Goal: Information Seeking & Learning: Check status

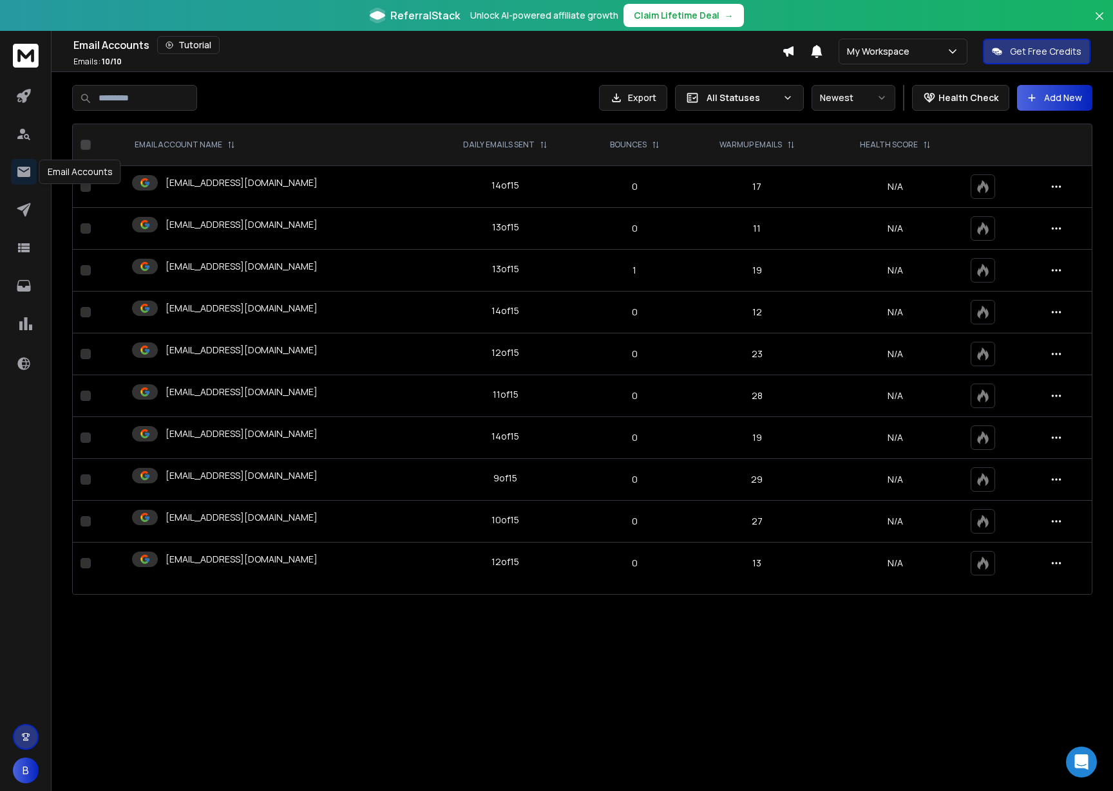
click at [16, 171] on icon at bounding box center [23, 171] width 15 height 15
click at [23, 214] on icon at bounding box center [24, 210] width 14 height 14
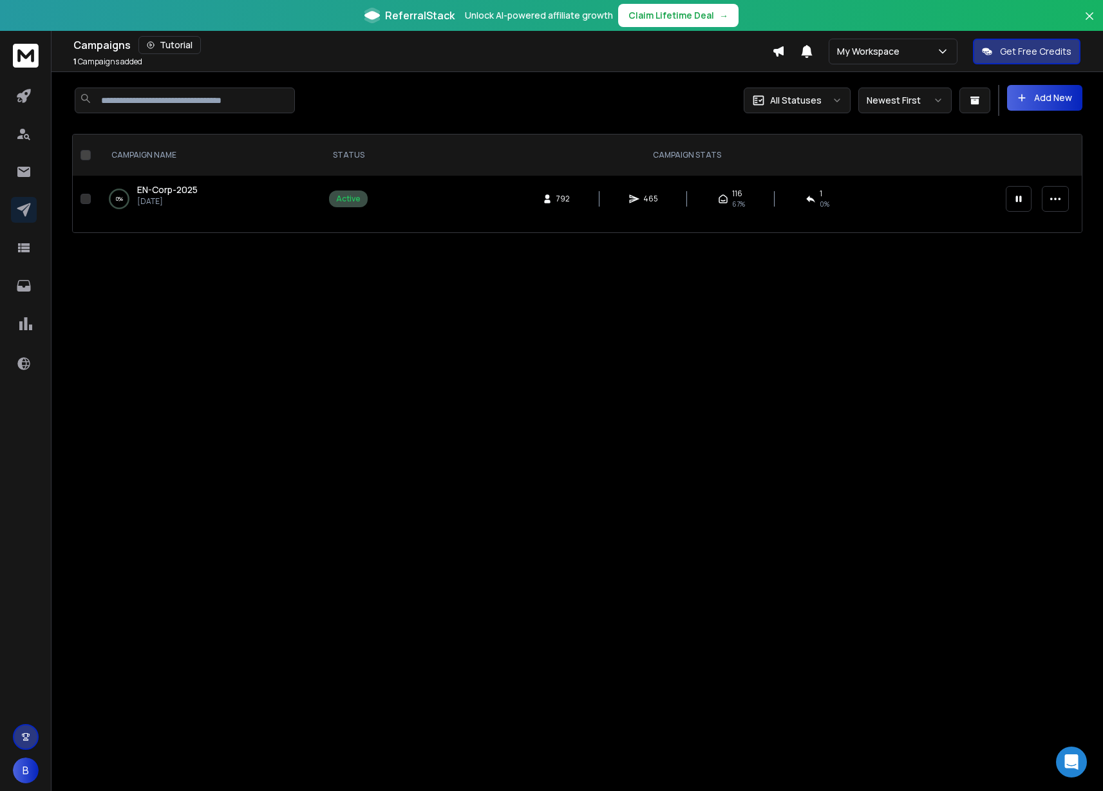
click at [191, 187] on span "EN-Corp-2025" at bounding box center [167, 189] width 61 height 12
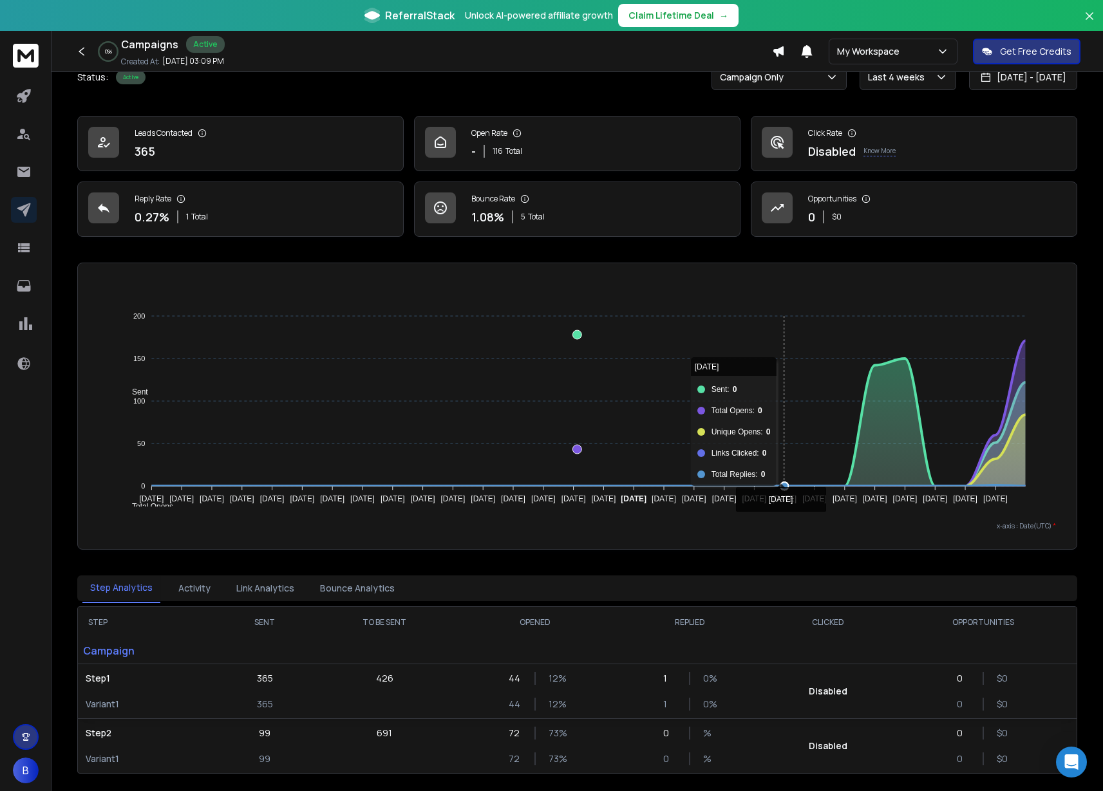
scroll to position [157, 0]
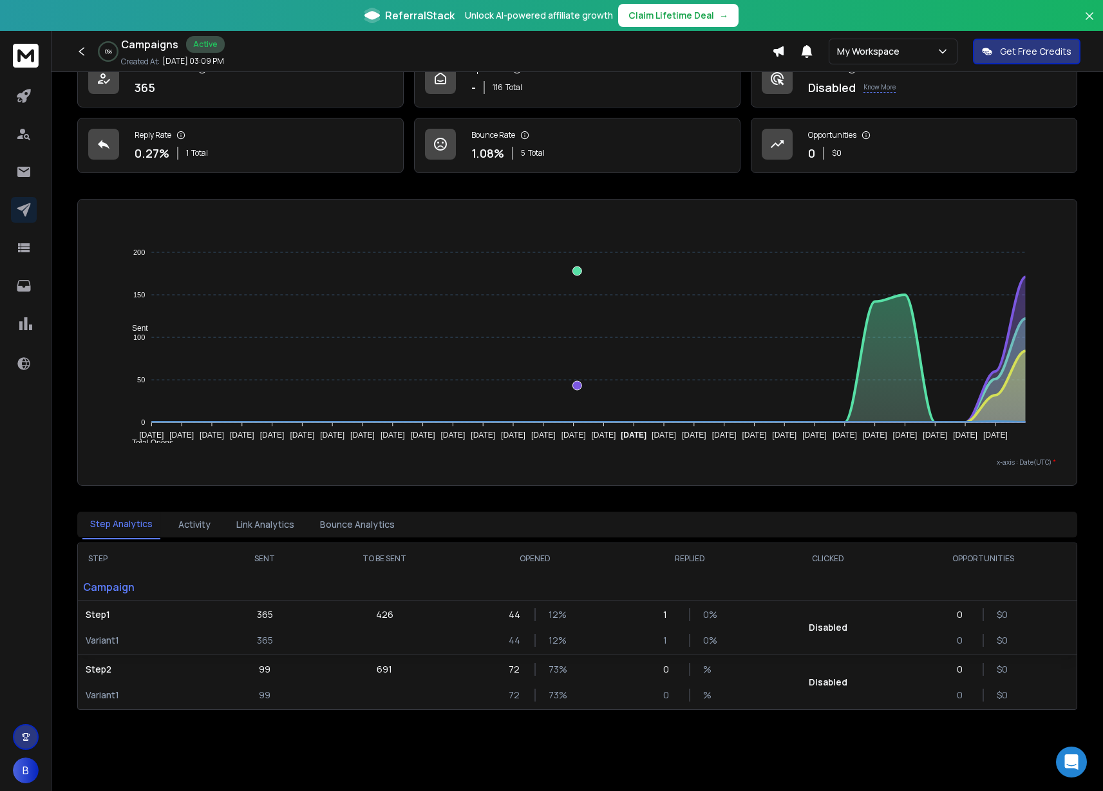
click at [195, 528] on button "Activity" at bounding box center [195, 525] width 48 height 28
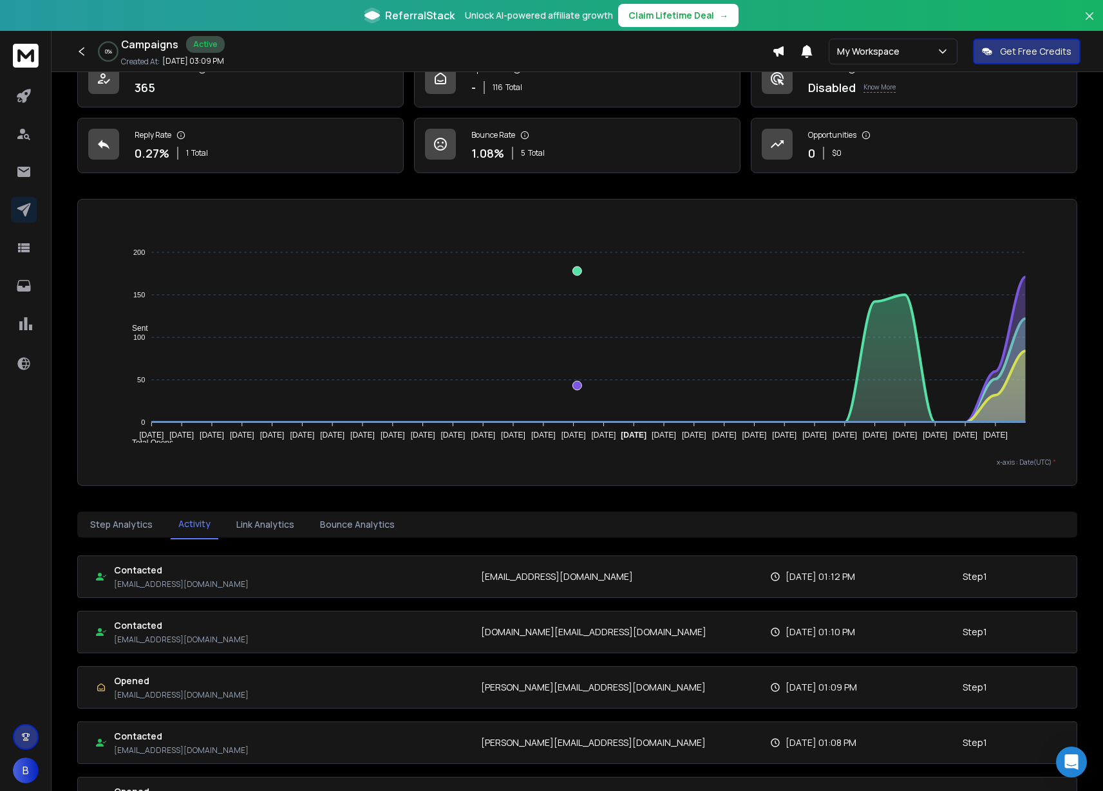
click at [254, 534] on button "Link Analytics" at bounding box center [265, 525] width 73 height 28
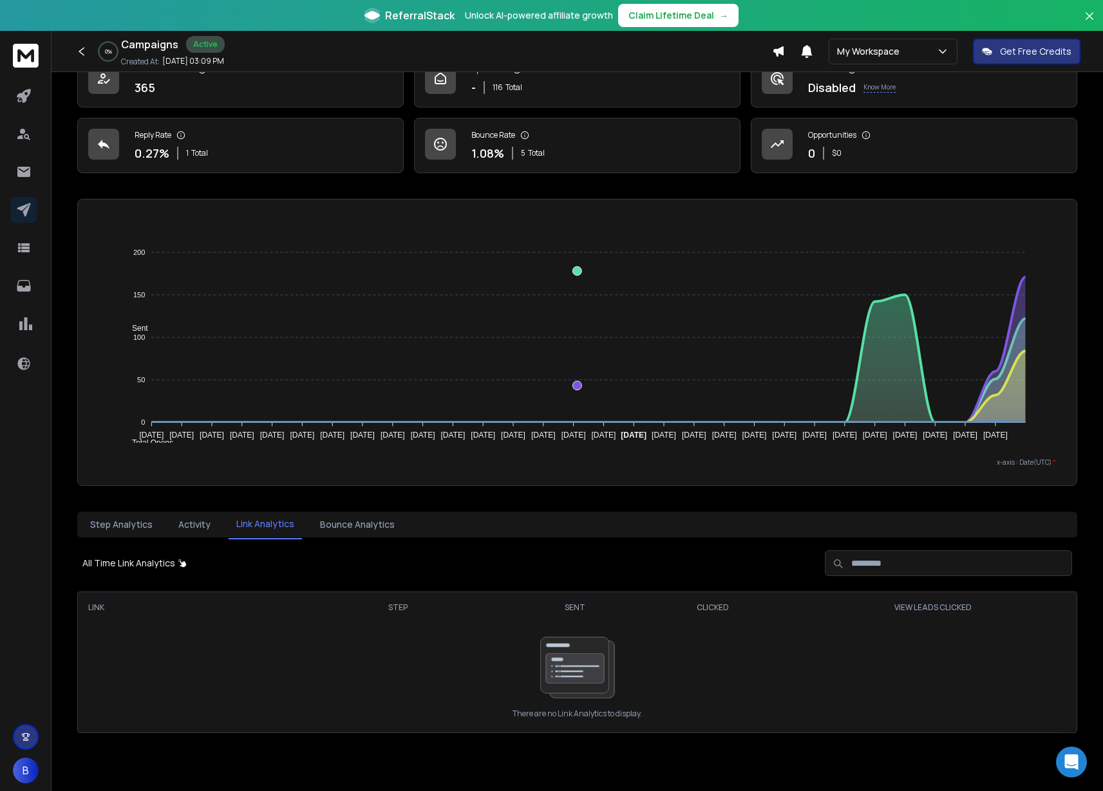
click at [368, 525] on button "Bounce Analytics" at bounding box center [357, 525] width 90 height 28
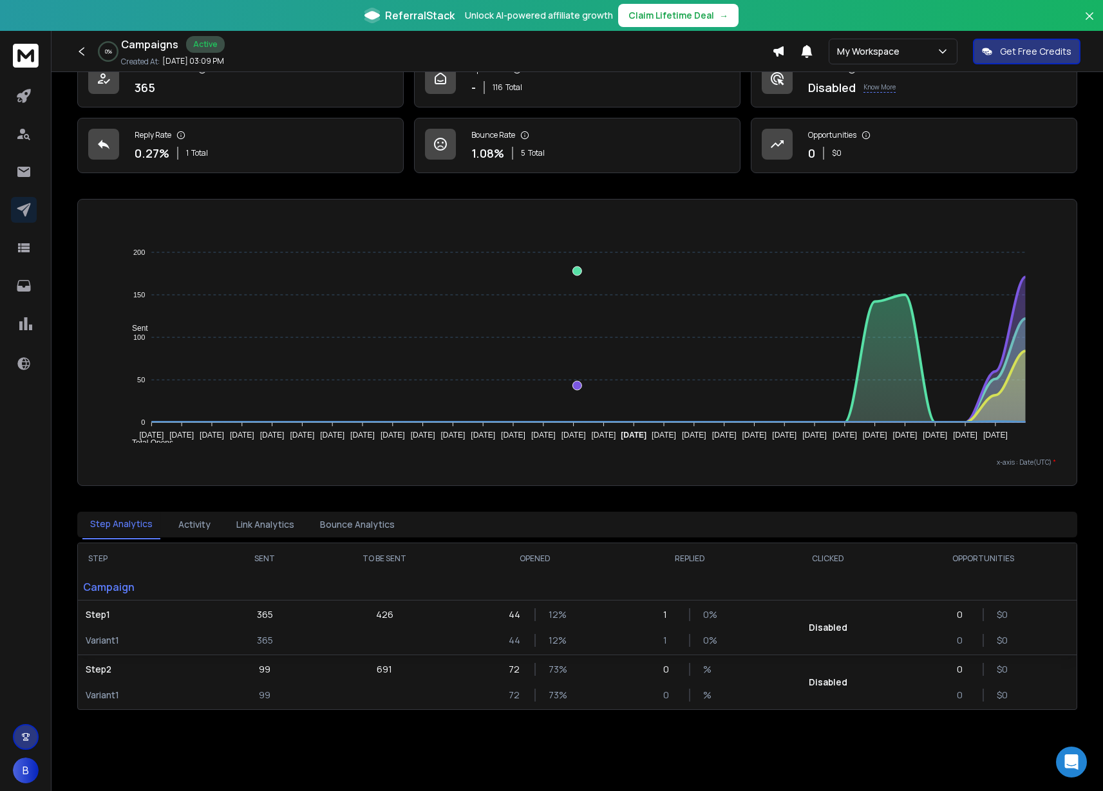
click at [130, 521] on button "Step Analytics" at bounding box center [121, 525] width 78 height 30
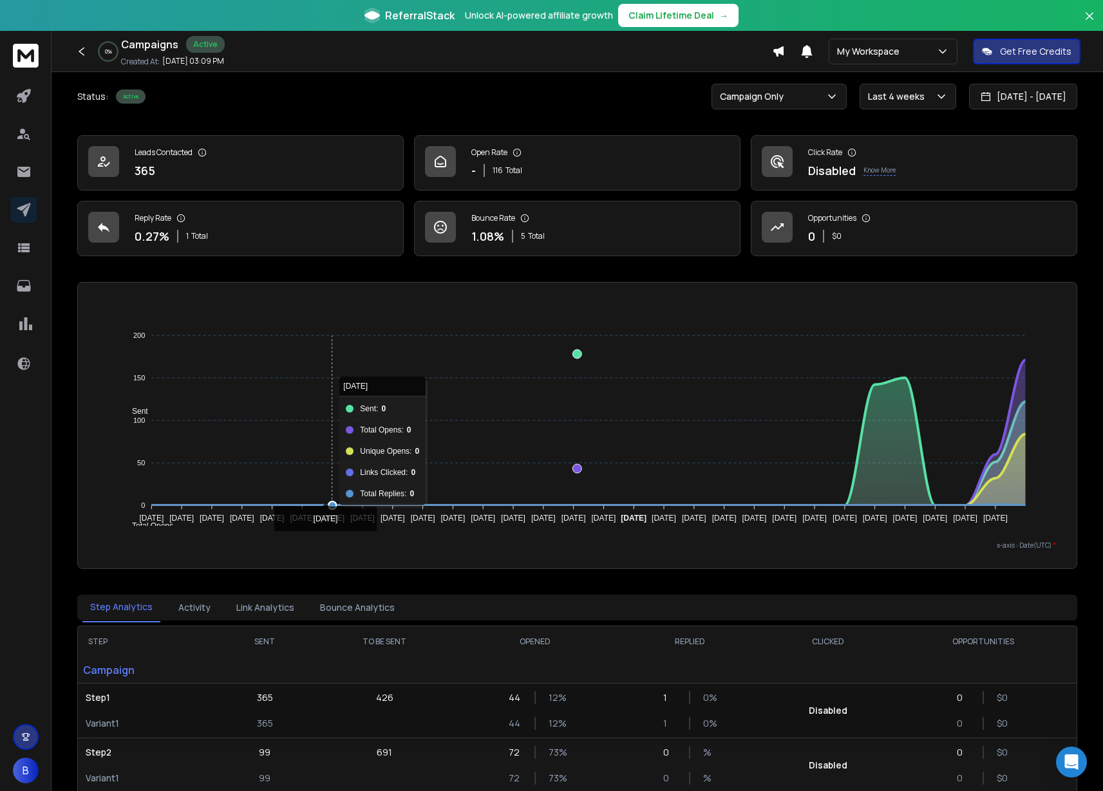
scroll to position [176, 0]
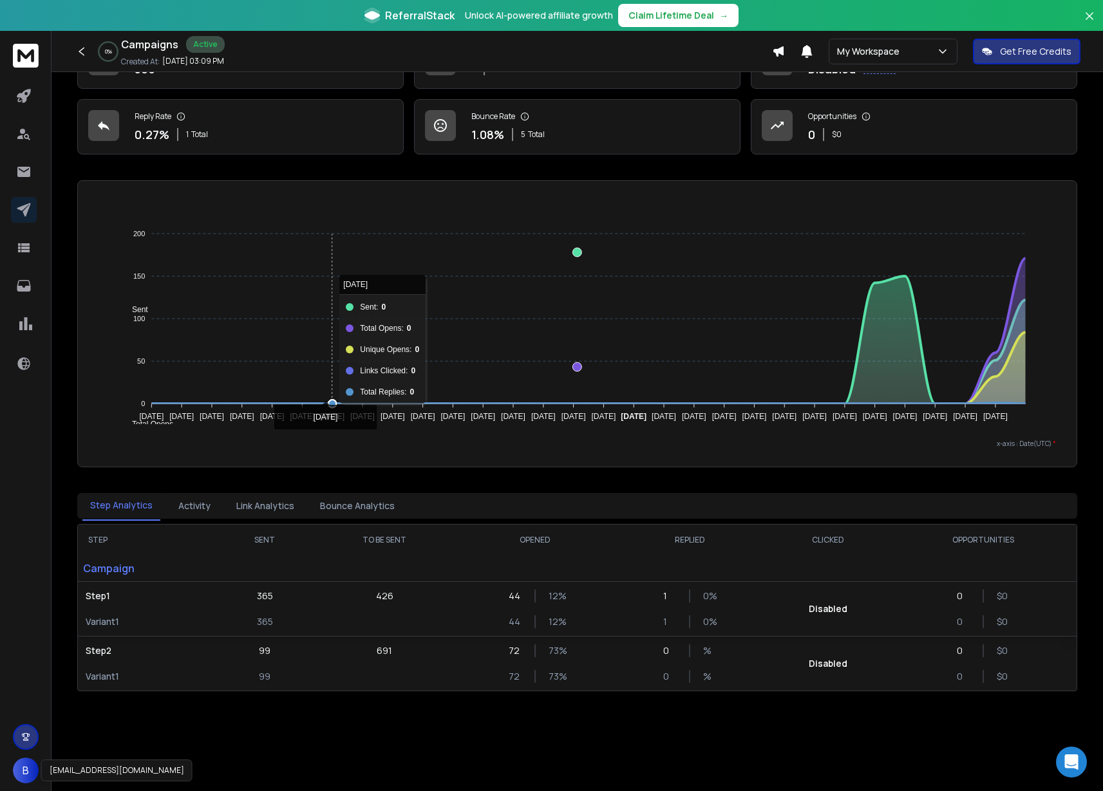
click at [24, 778] on span "B" at bounding box center [26, 771] width 26 height 26
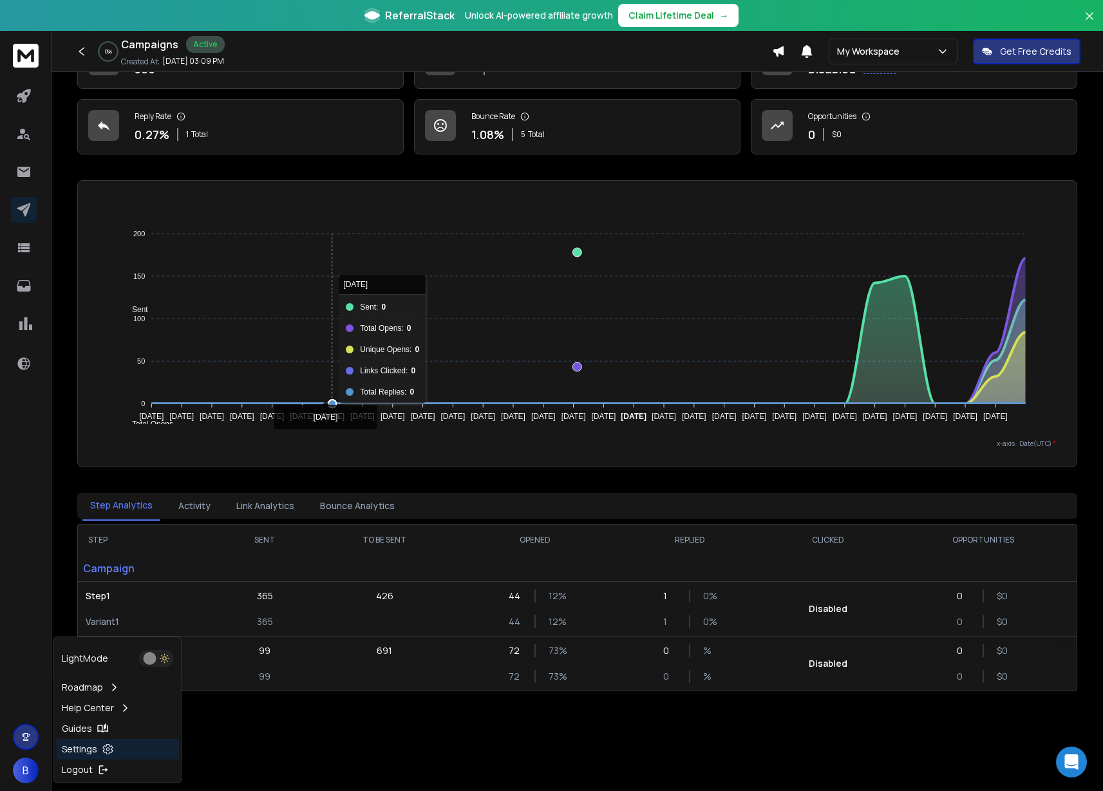
click at [77, 750] on p "Settings" at bounding box center [79, 749] width 35 height 13
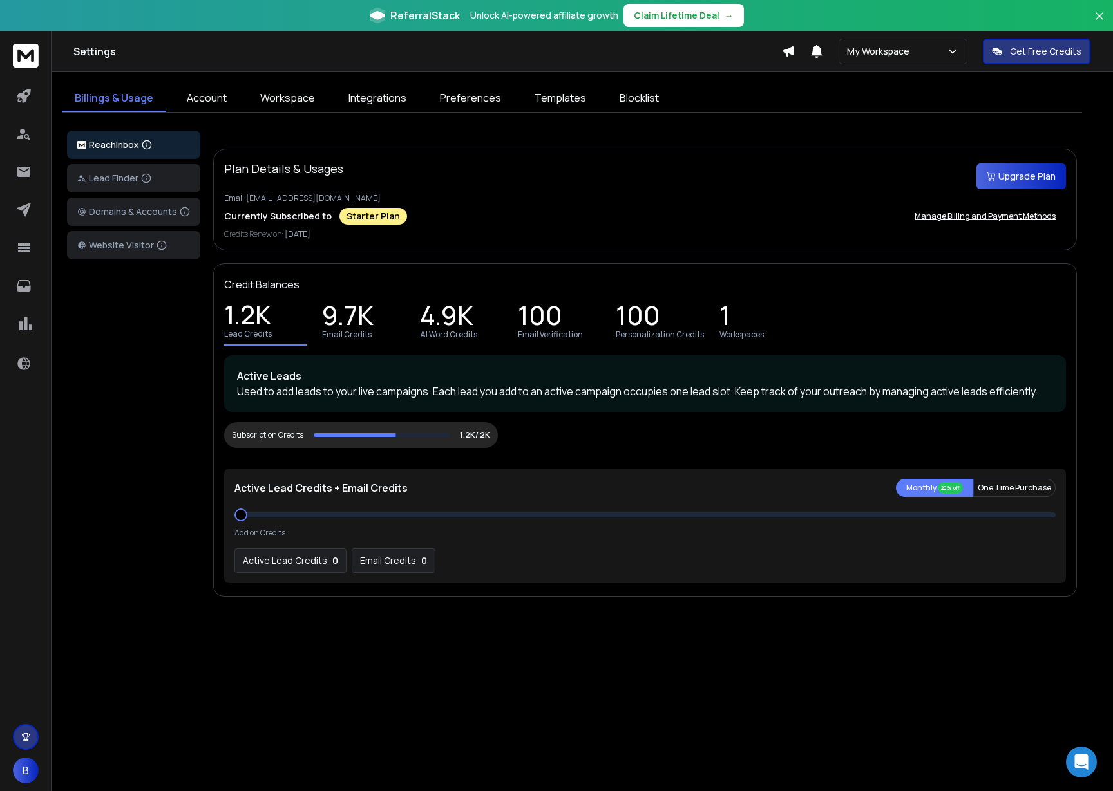
click at [335, 319] on p "9.7K" at bounding box center [348, 318] width 52 height 18
click at [220, 95] on link "Account" at bounding box center [207, 98] width 66 height 27
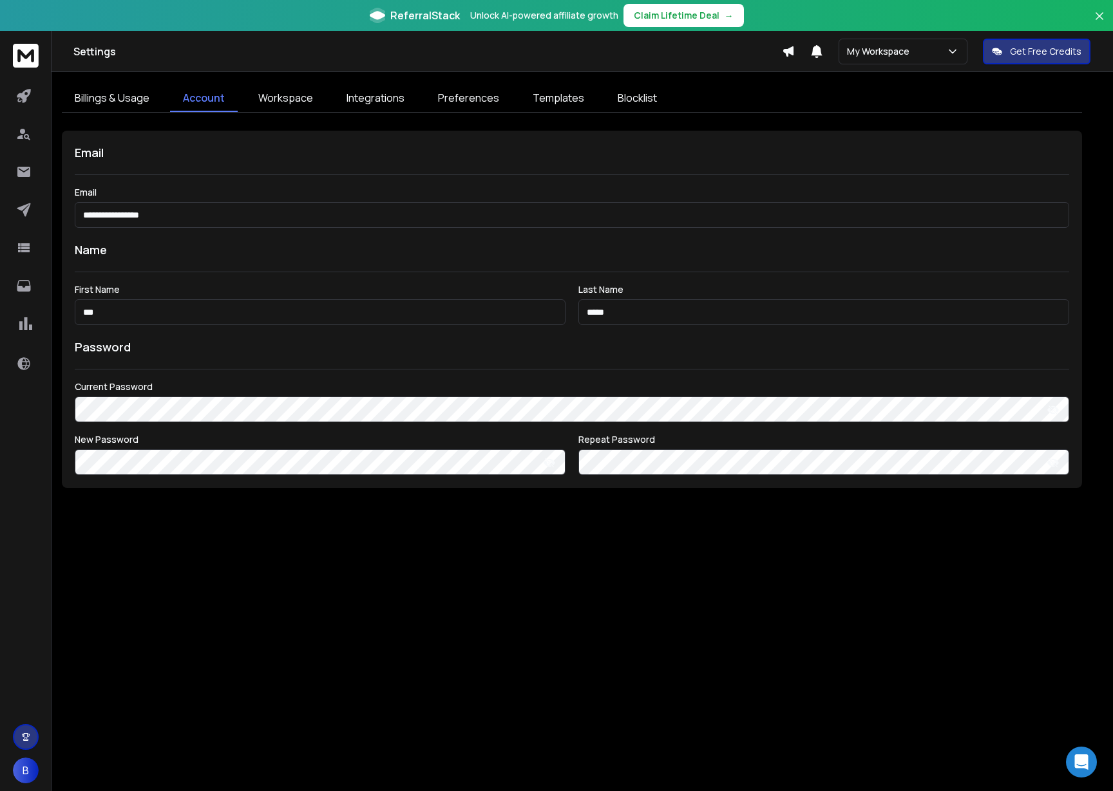
click at [314, 99] on link "Workspace" at bounding box center [285, 98] width 80 height 27
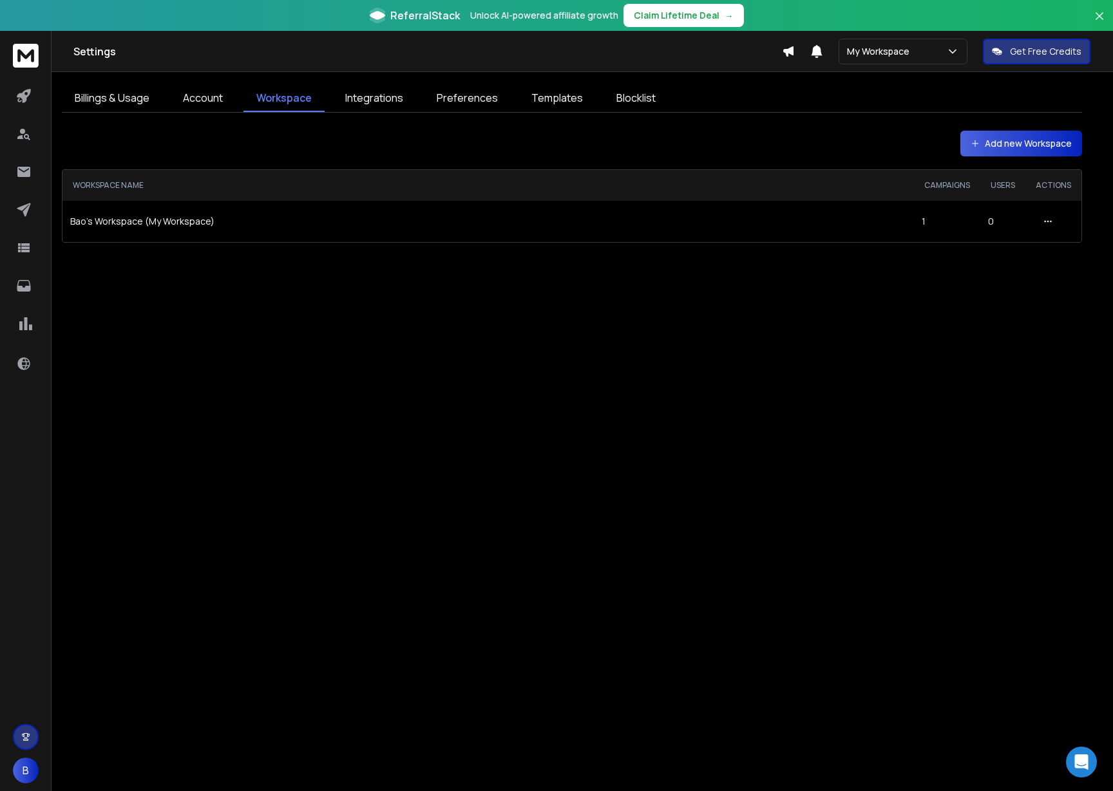
click at [392, 100] on link "Integrations" at bounding box center [374, 98] width 84 height 27
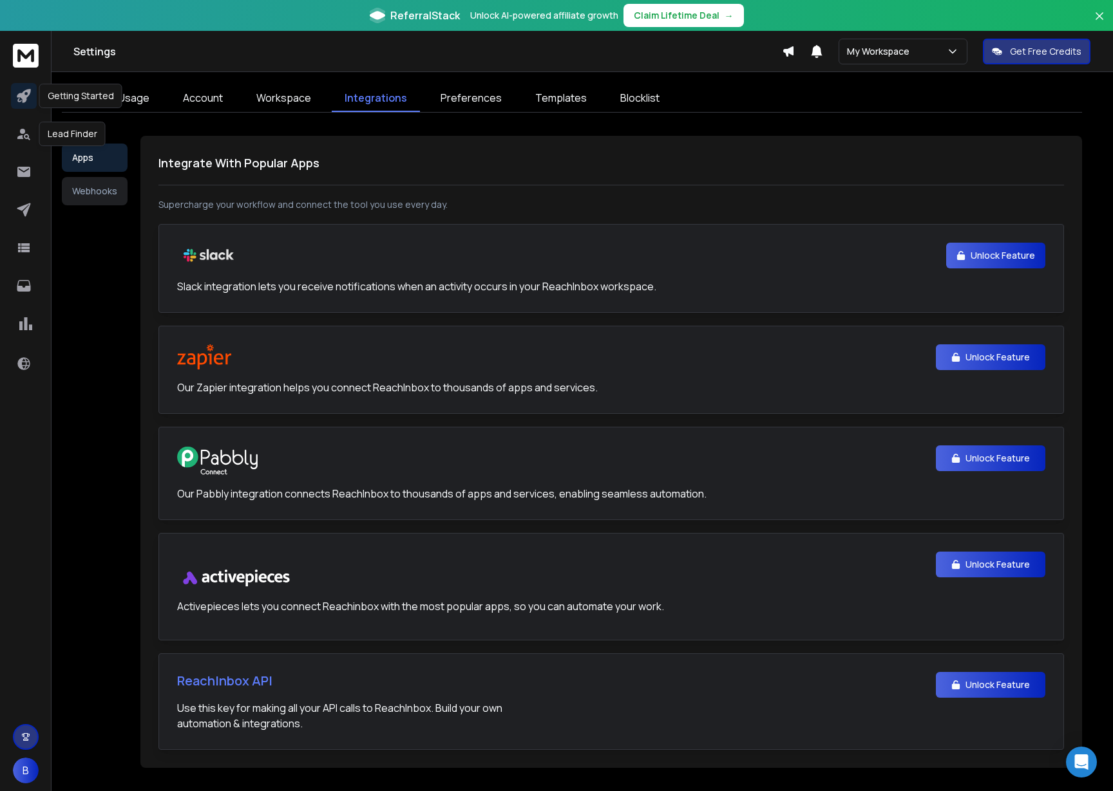
click at [27, 102] on icon at bounding box center [23, 95] width 15 height 15
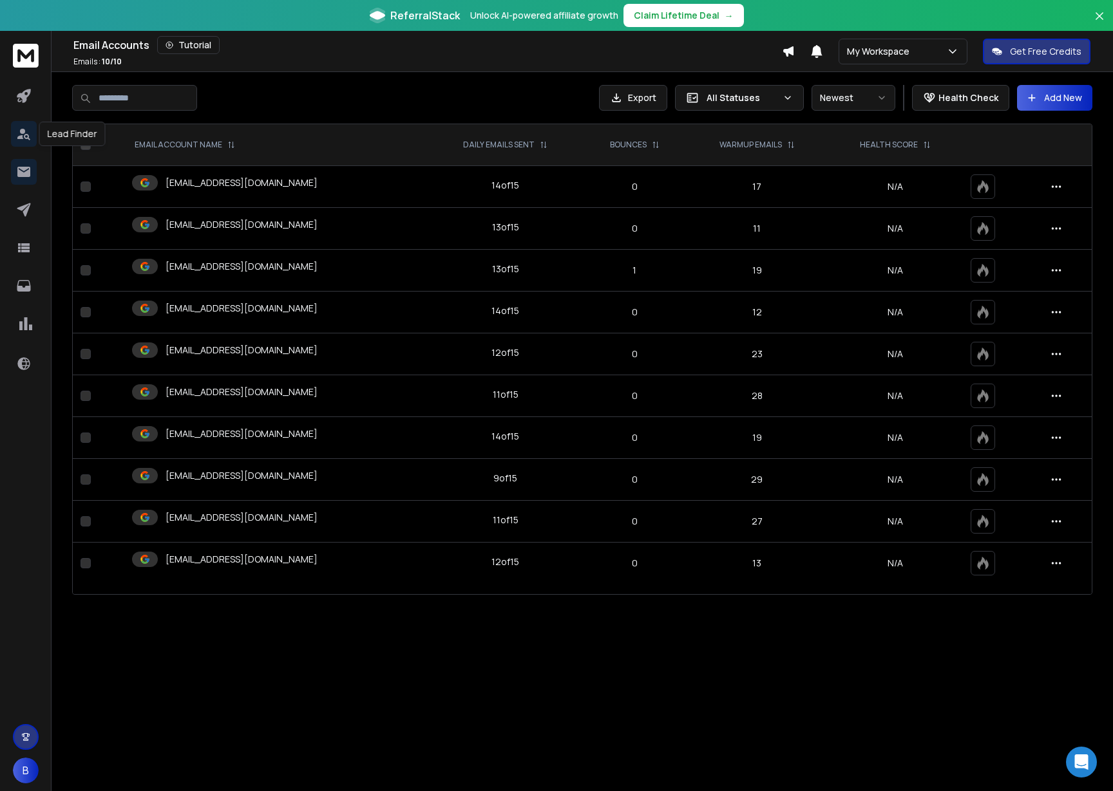
click at [27, 139] on icon at bounding box center [23, 133] width 15 height 15
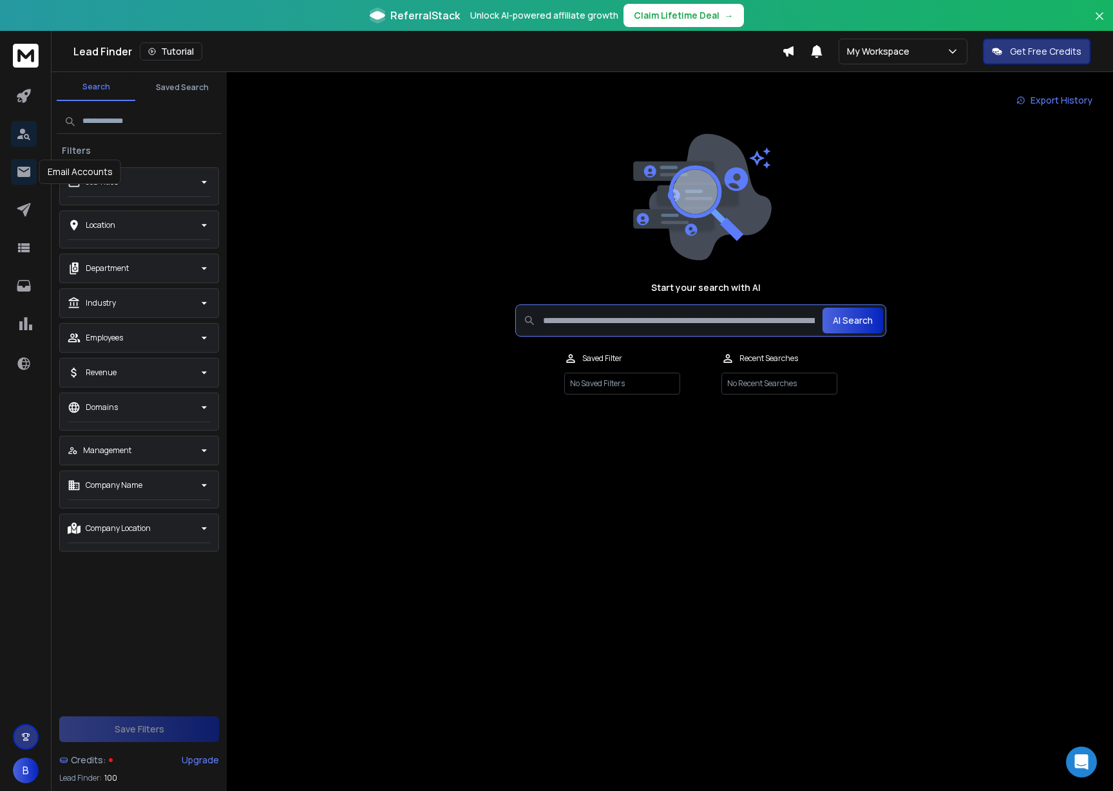
click at [28, 171] on icon at bounding box center [23, 172] width 13 height 10
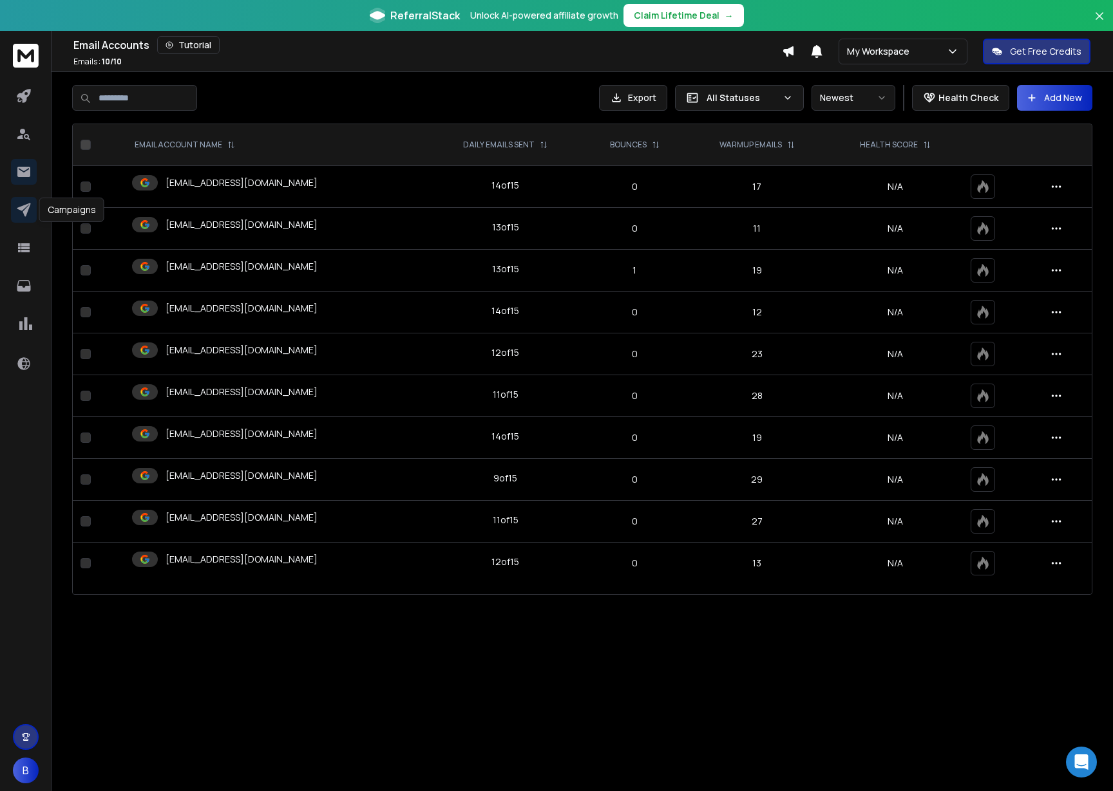
click at [12, 197] on link at bounding box center [24, 210] width 26 height 26
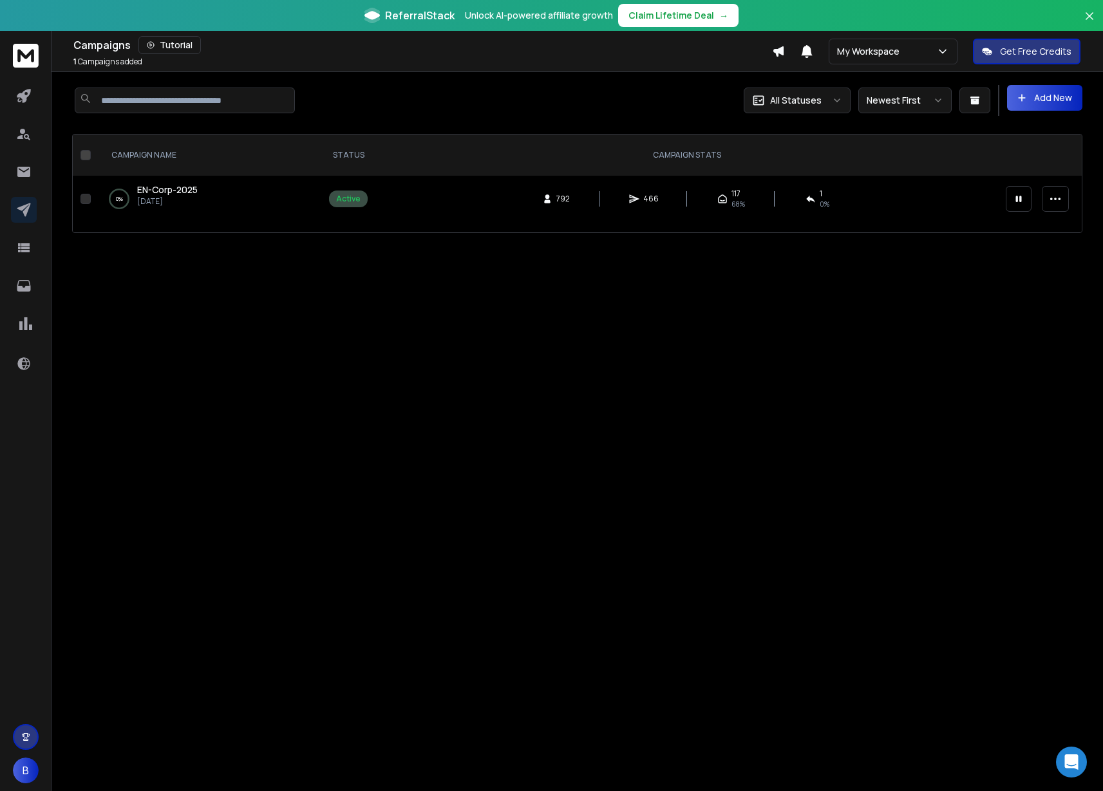
click at [201, 196] on div "0 % EN-Corp-2025 [DATE]" at bounding box center [209, 198] width 200 height 31
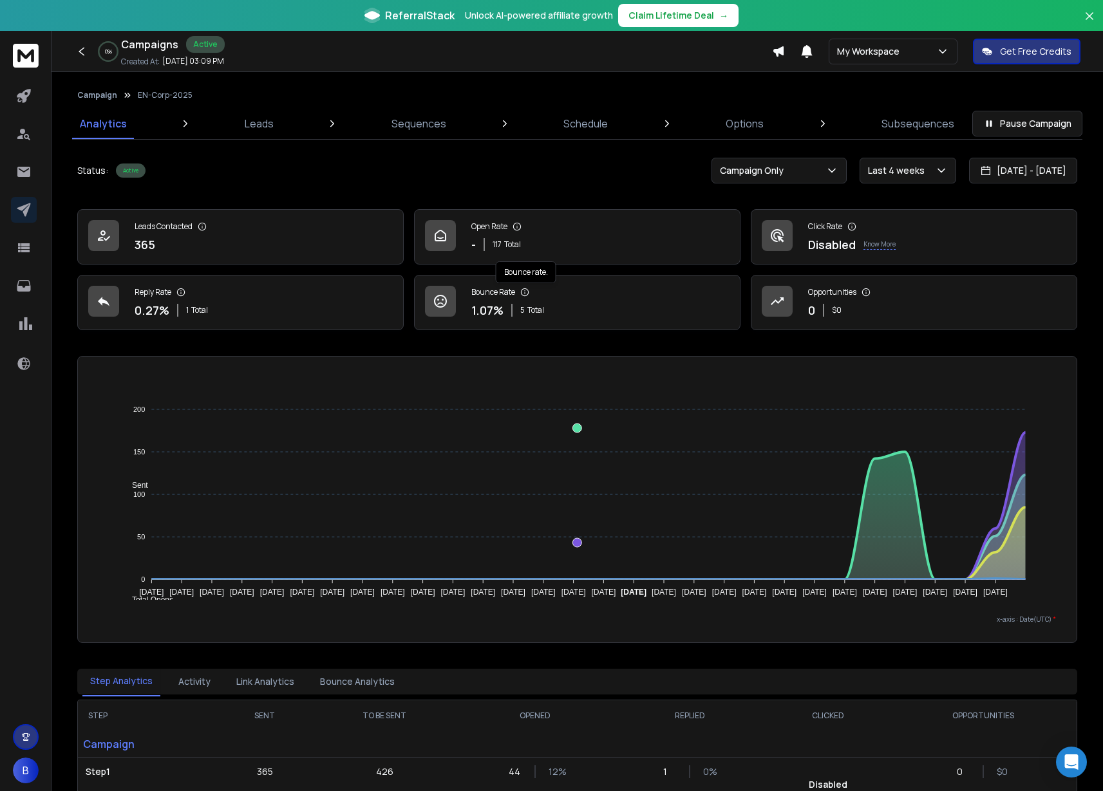
click at [525, 292] on icon at bounding box center [524, 292] width 1 height 4
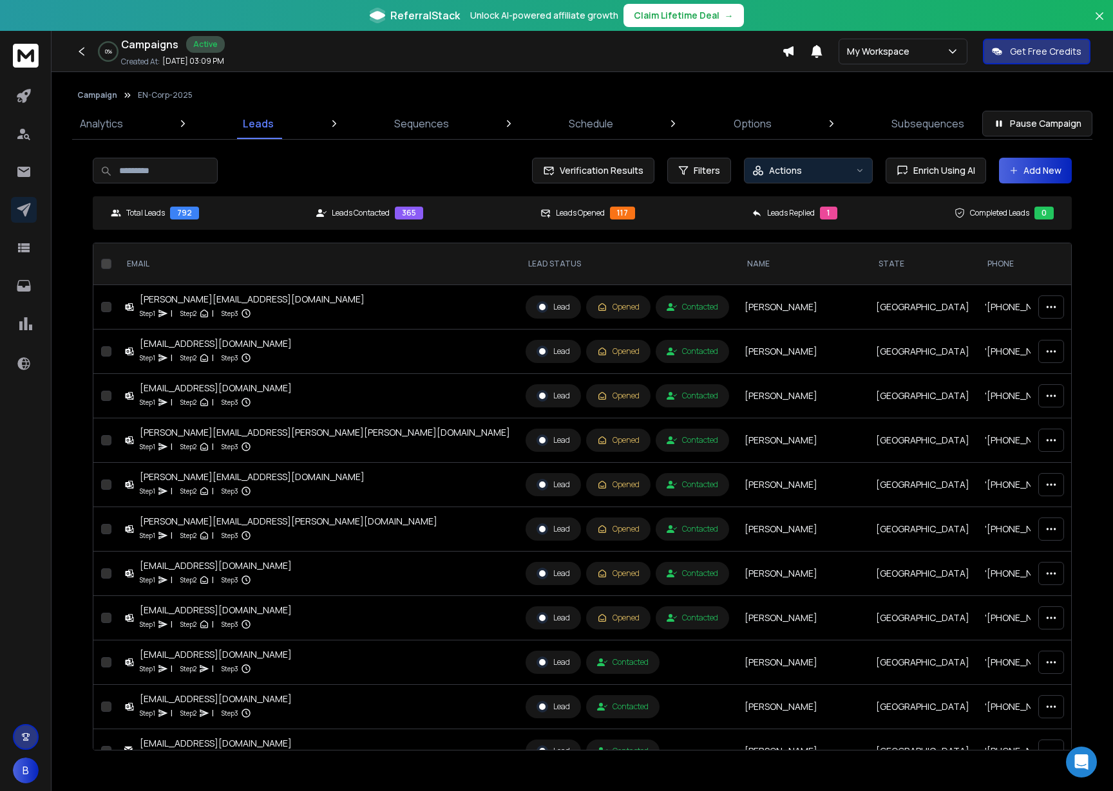
click at [819, 172] on div "Actions" at bounding box center [801, 170] width 98 height 13
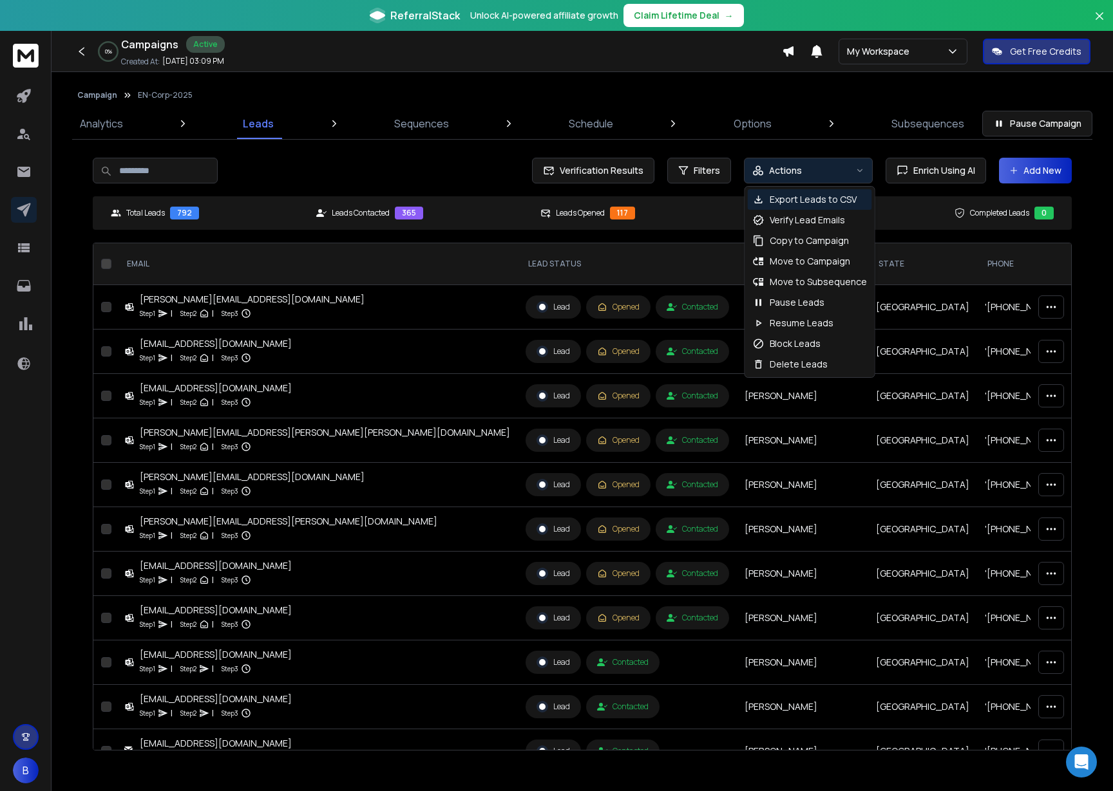
click at [820, 172] on div "Actions" at bounding box center [801, 170] width 98 height 13
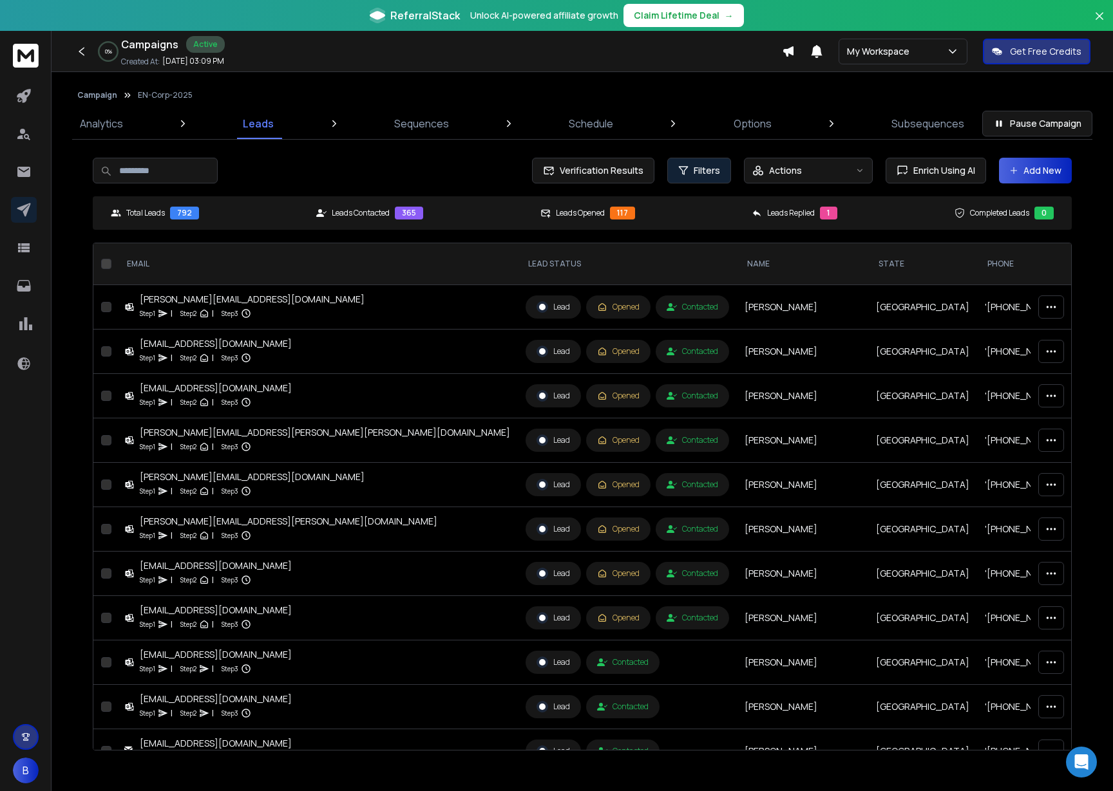
click at [710, 173] on span "Filters" at bounding box center [706, 170] width 26 height 13
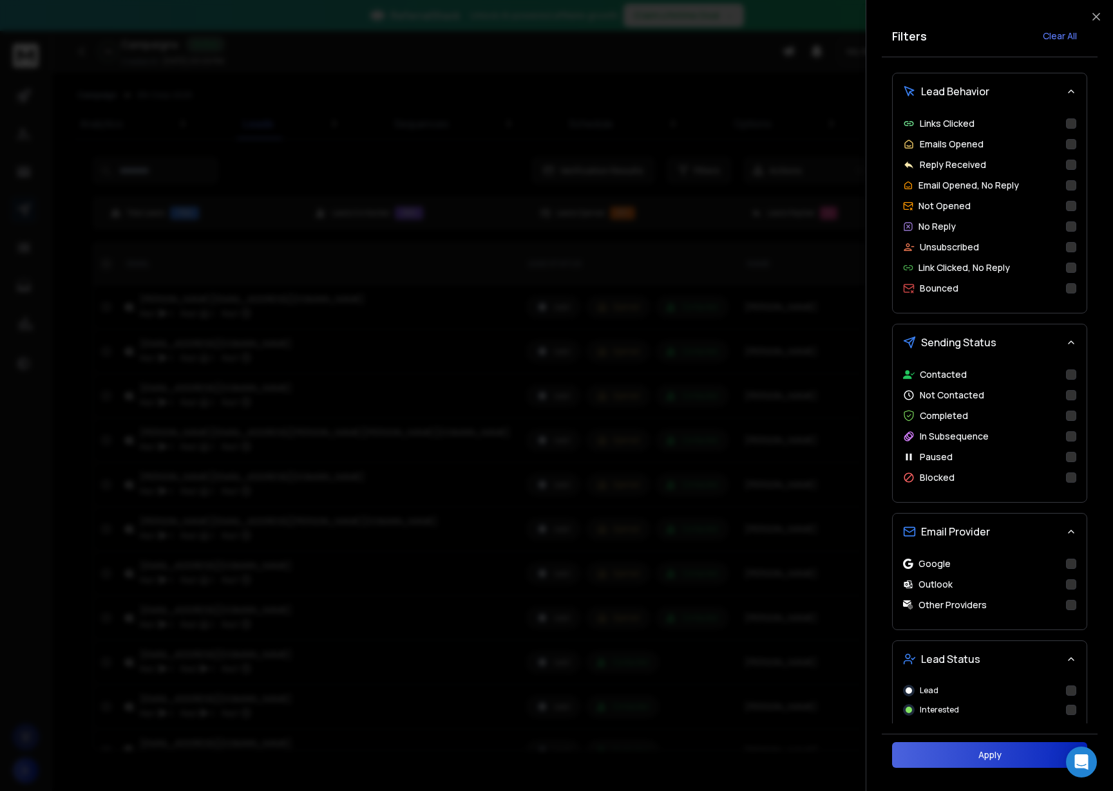
click at [1066, 290] on button "Bounced" at bounding box center [1071, 288] width 10 height 10
click at [1002, 769] on div "Apply" at bounding box center [989, 755] width 216 height 42
click at [1006, 761] on button "Apply" at bounding box center [989, 755] width 195 height 26
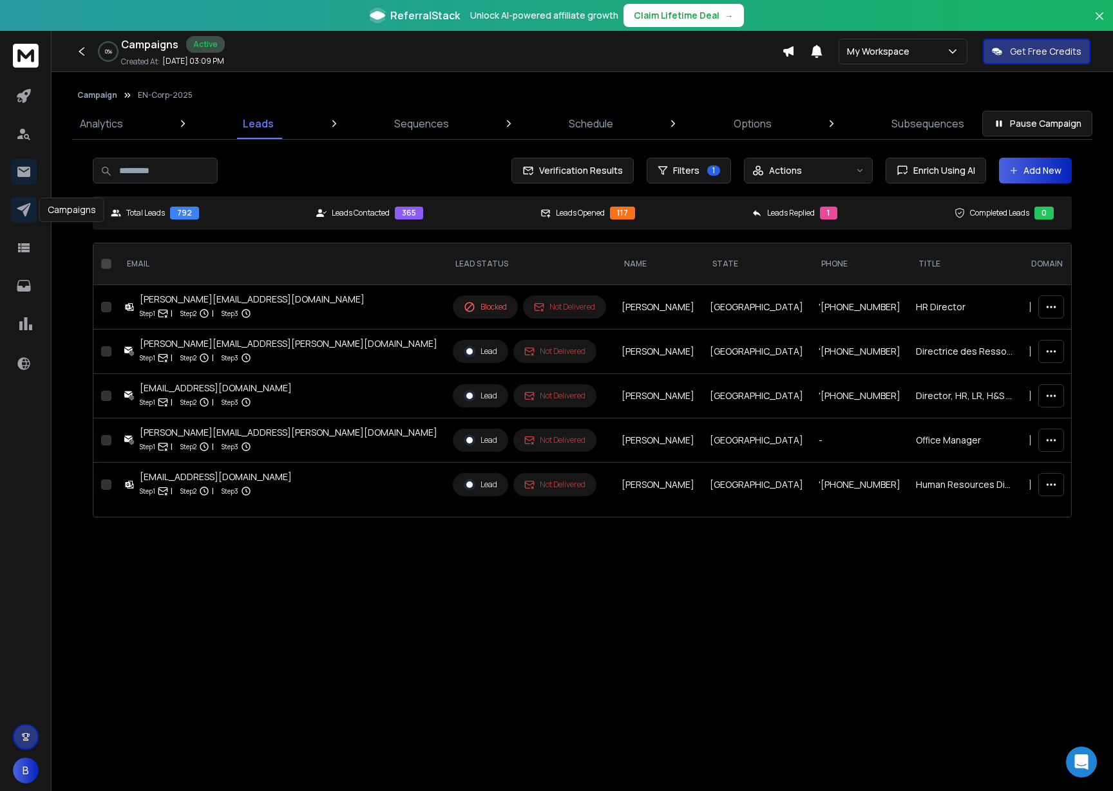
click at [27, 179] on icon at bounding box center [23, 171] width 15 height 15
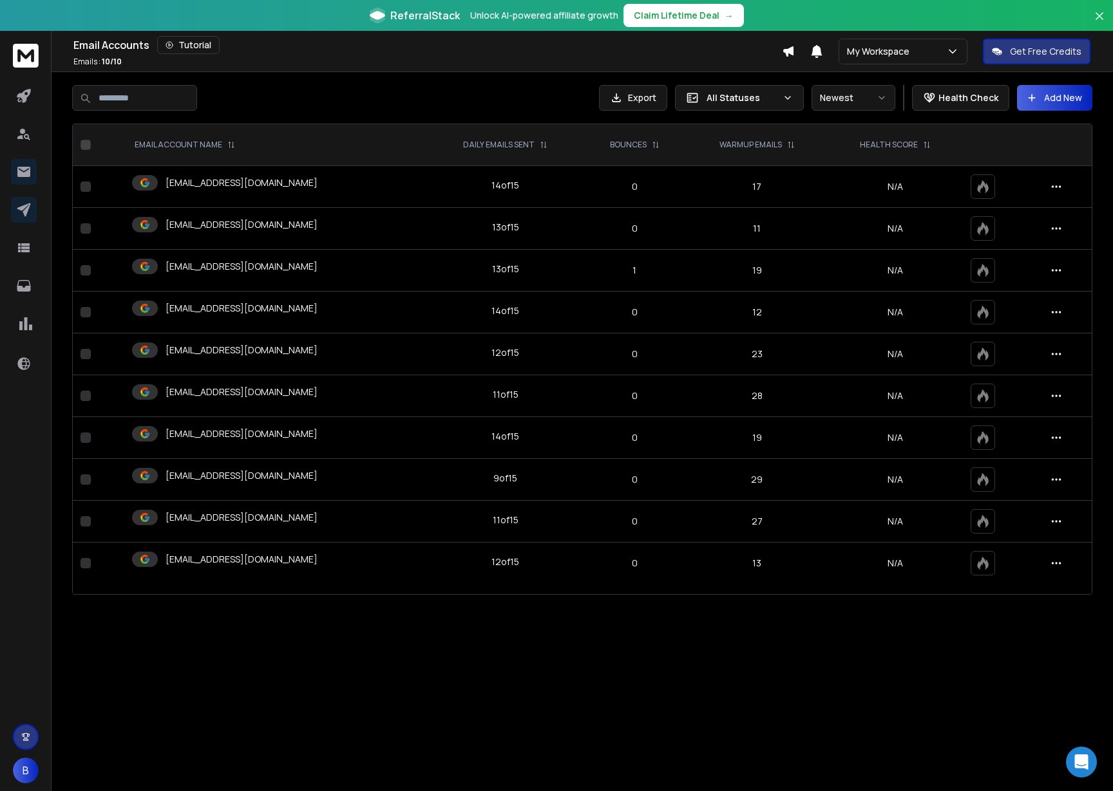
click at [12, 201] on link at bounding box center [24, 210] width 26 height 26
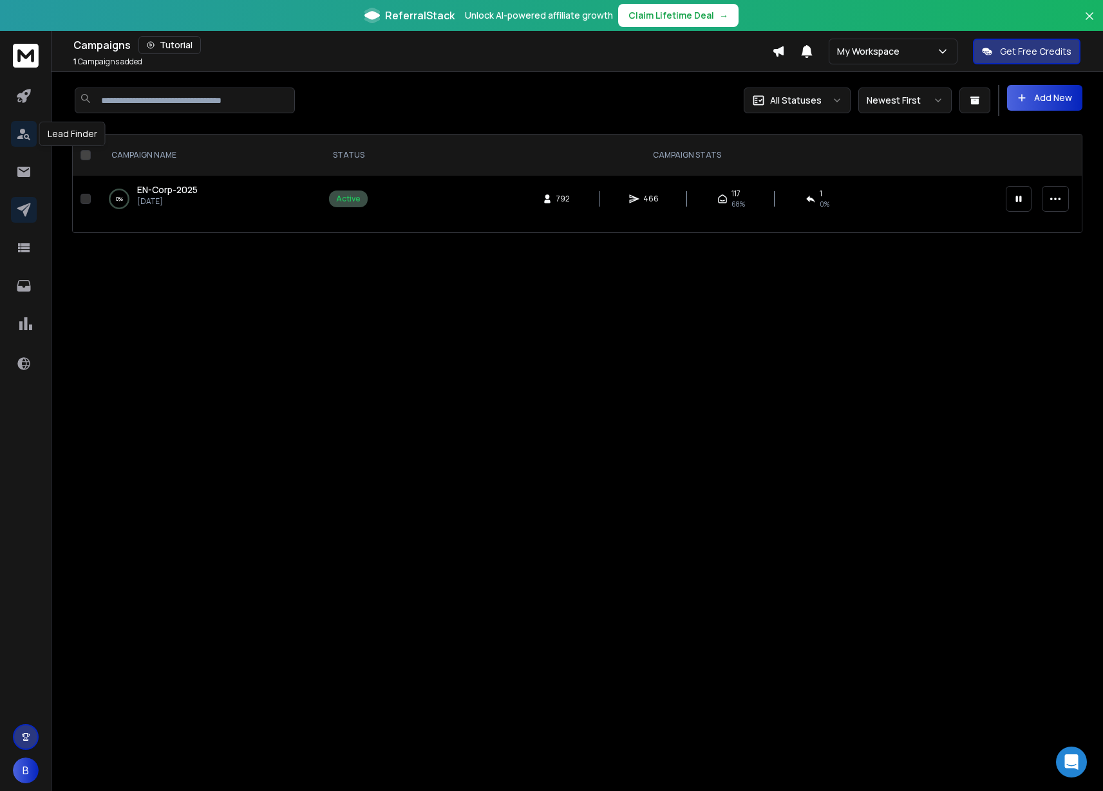
click at [16, 138] on icon at bounding box center [23, 133] width 15 height 15
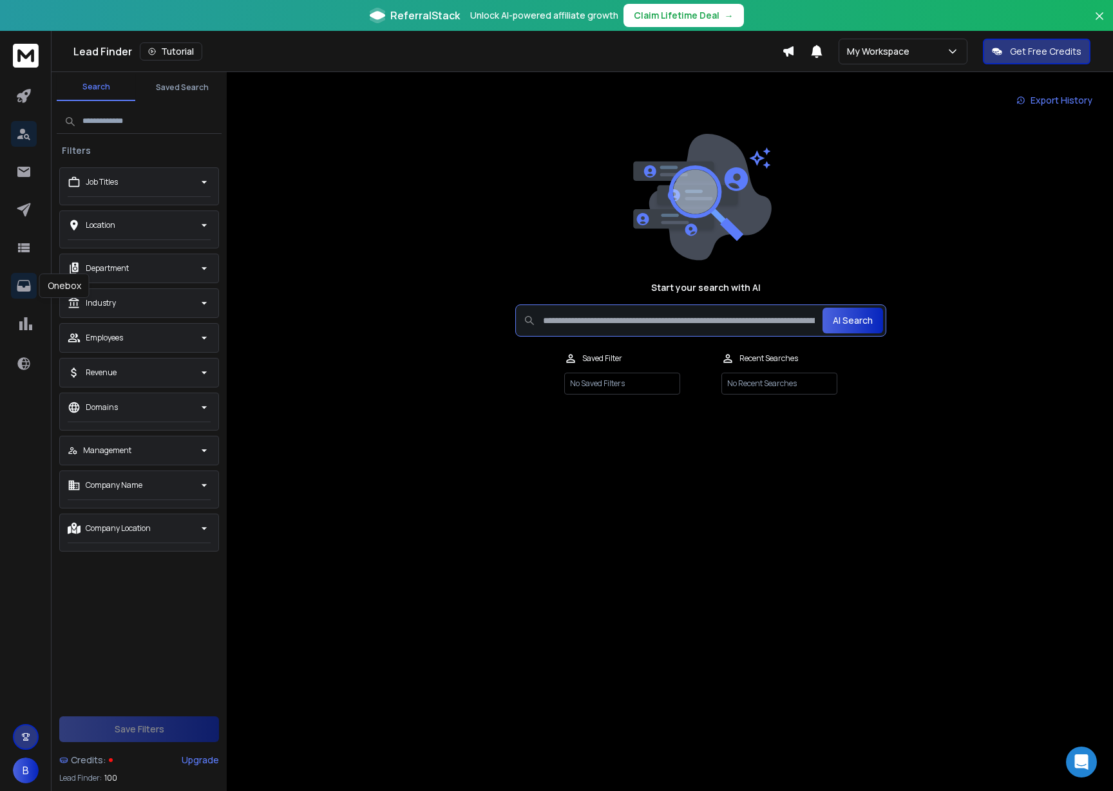
click at [19, 282] on icon at bounding box center [23, 285] width 15 height 15
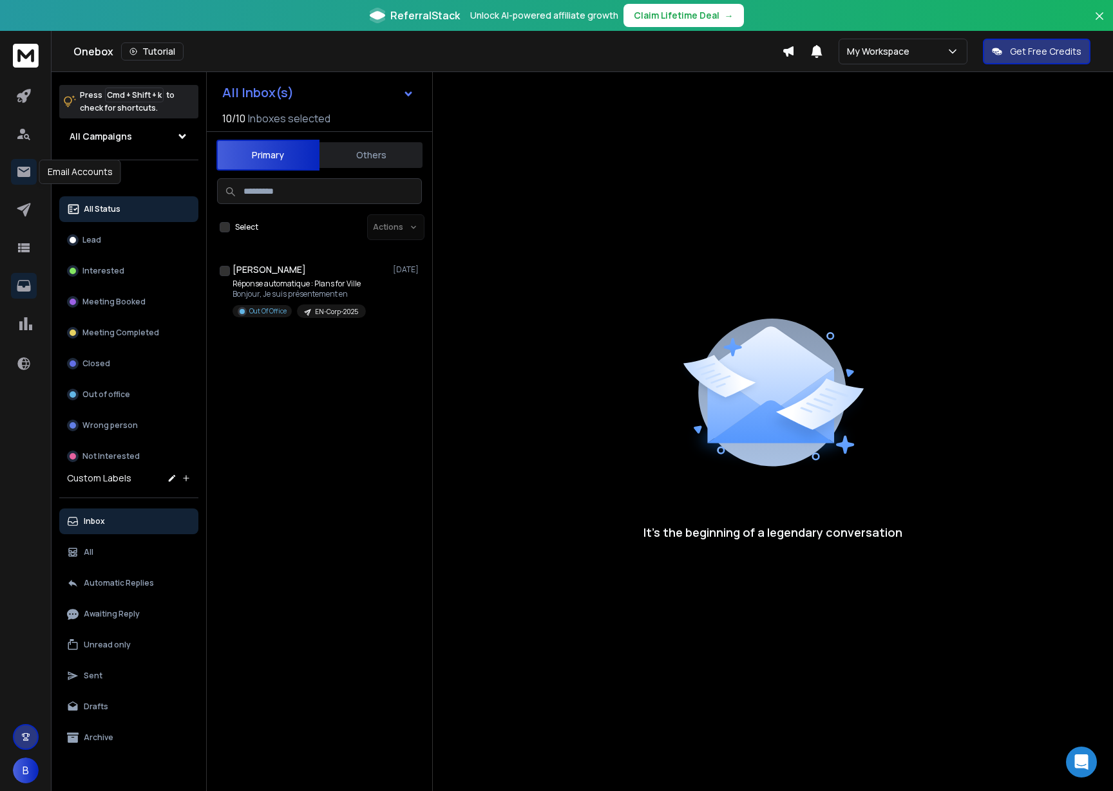
click at [19, 181] on link at bounding box center [24, 172] width 26 height 26
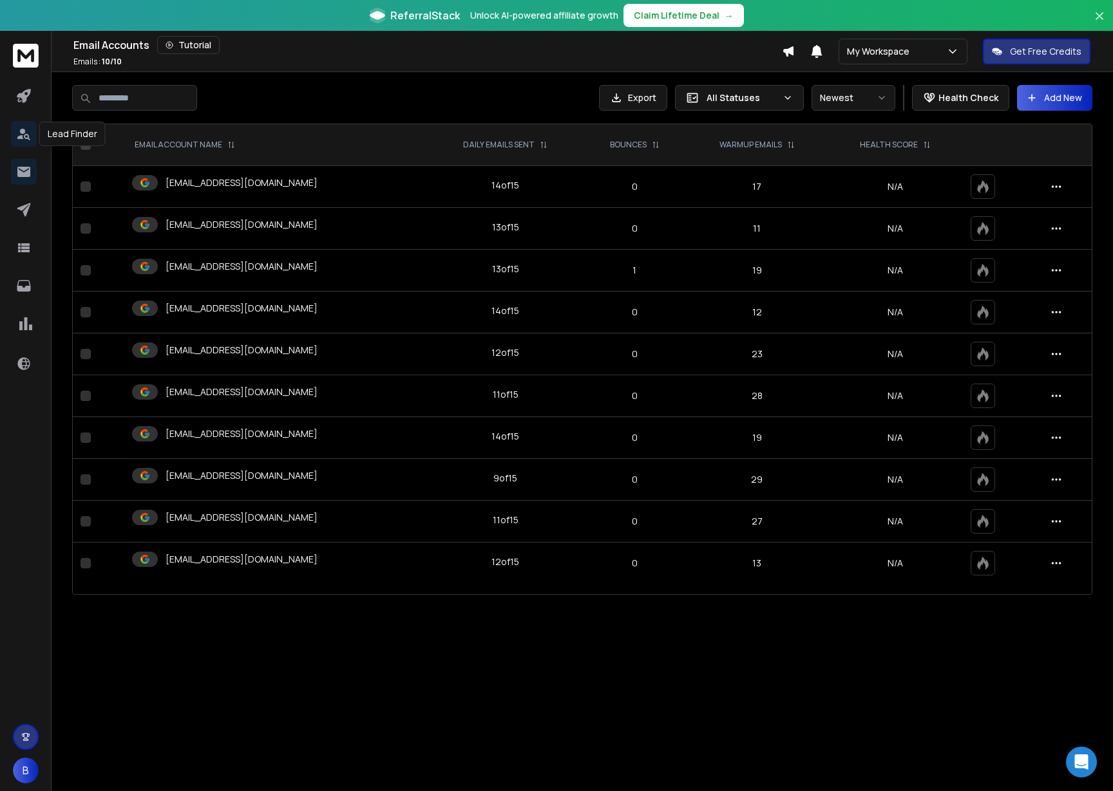
click at [24, 138] on icon at bounding box center [23, 137] width 13 height 6
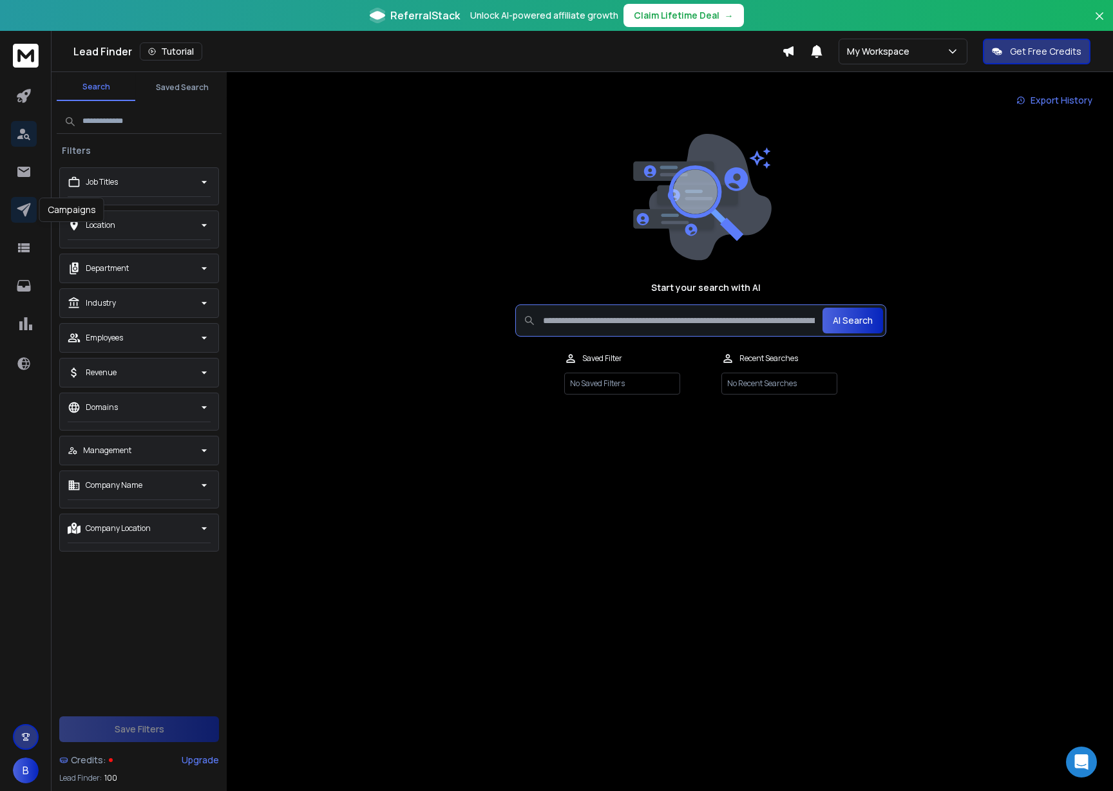
click at [23, 199] on link at bounding box center [24, 210] width 26 height 26
